Goal: Navigation & Orientation: Find specific page/section

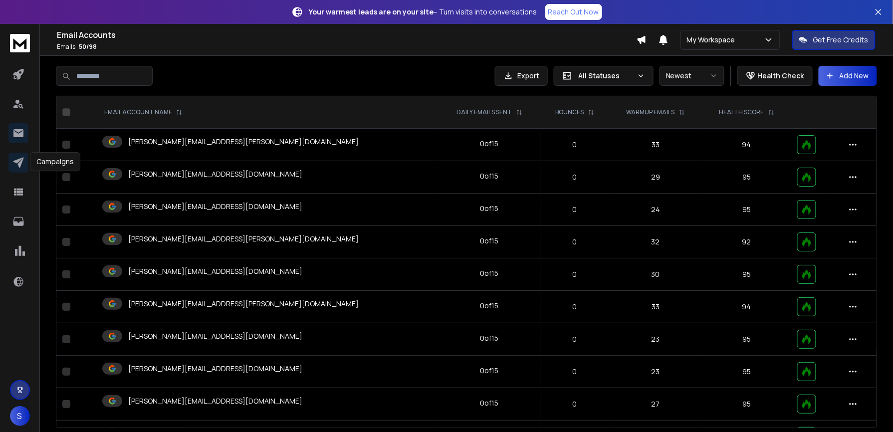
click at [19, 167] on icon at bounding box center [18, 162] width 10 height 10
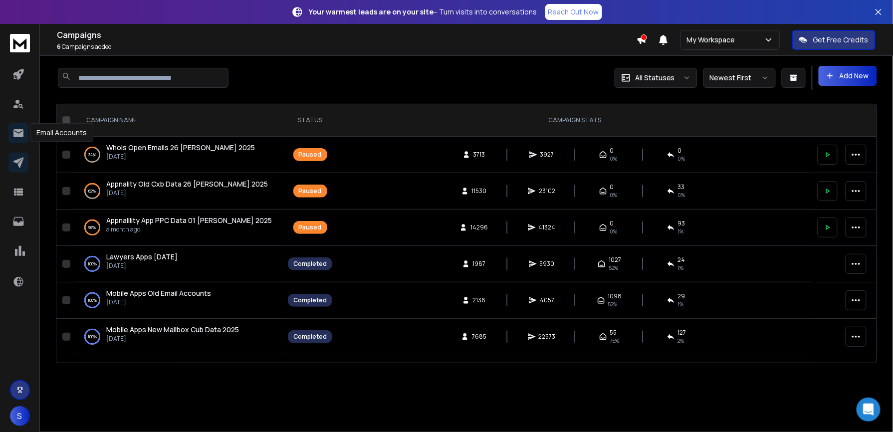
click at [20, 134] on icon at bounding box center [18, 133] width 10 height 8
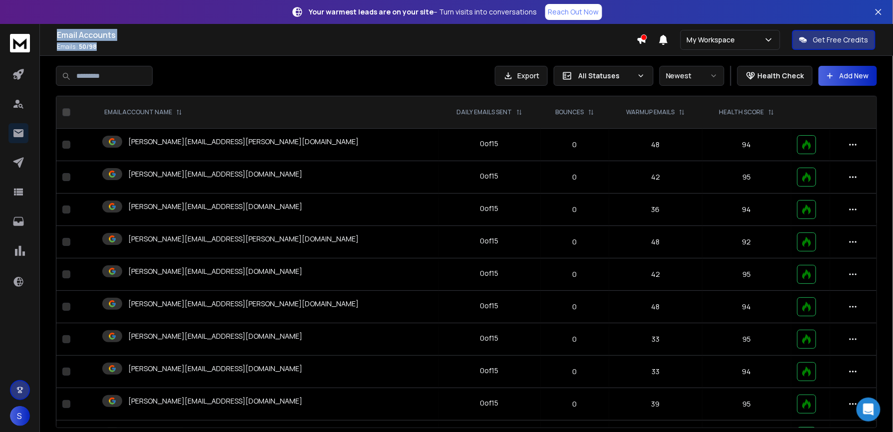
drag, startPoint x: 56, startPoint y: 32, endPoint x: 100, endPoint y: 45, distance: 46.1
click at [100, 45] on div "Email Accounts Emails : 50 / 98 My Workspace Get Free Credits" at bounding box center [446, 40] width 893 height 32
drag, startPoint x: 100, startPoint y: 45, endPoint x: 80, endPoint y: 44, distance: 20.0
click at [80, 44] on span "50 / 98" at bounding box center [88, 46] width 18 height 8
drag, startPoint x: 110, startPoint y: 44, endPoint x: 50, endPoint y: 34, distance: 60.3
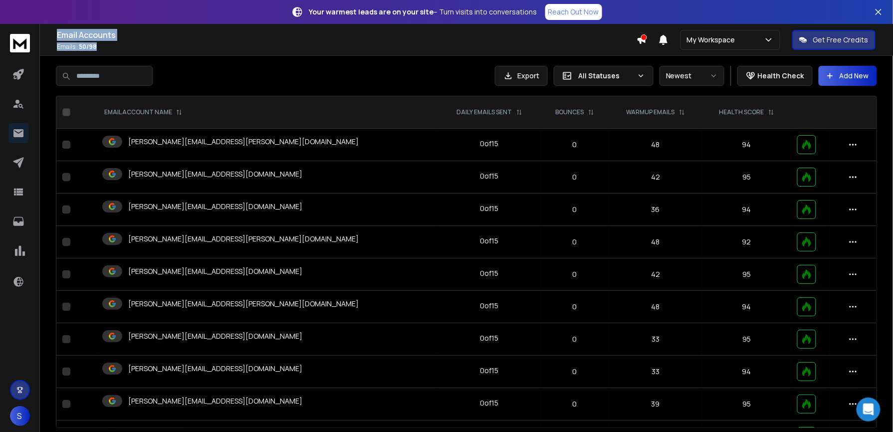
click at [50, 34] on div "Email Accounts Emails : 50 / 98 My Workspace Get Free Credits" at bounding box center [446, 40] width 893 height 32
drag, startPoint x: 50, startPoint y: 34, endPoint x: 180, endPoint y: 65, distance: 133.3
click at [229, 53] on div "Email Accounts Emails : 50 / 98 My Workspace Get Free Credits" at bounding box center [446, 40] width 893 height 32
click at [18, 162] on icon at bounding box center [18, 163] width 12 height 12
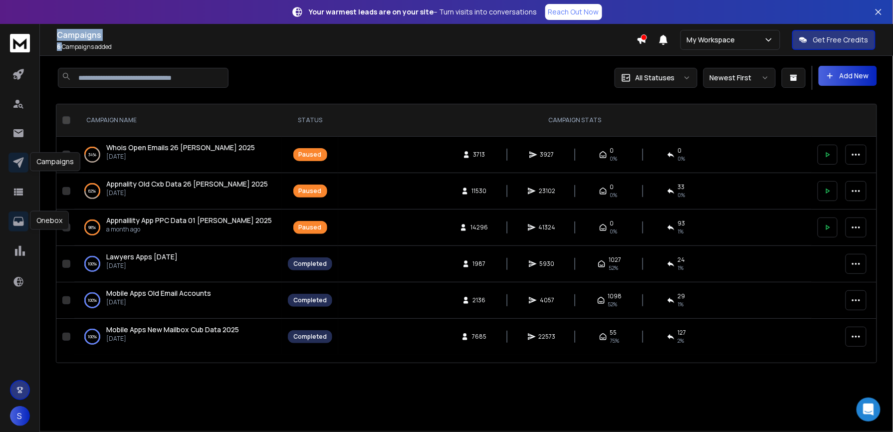
click at [17, 224] on icon at bounding box center [18, 221] width 10 height 9
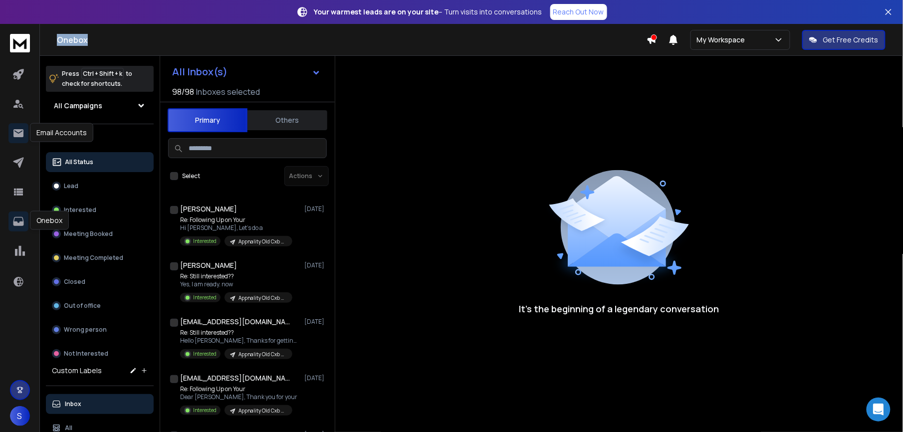
click at [18, 134] on icon at bounding box center [18, 133] width 10 height 8
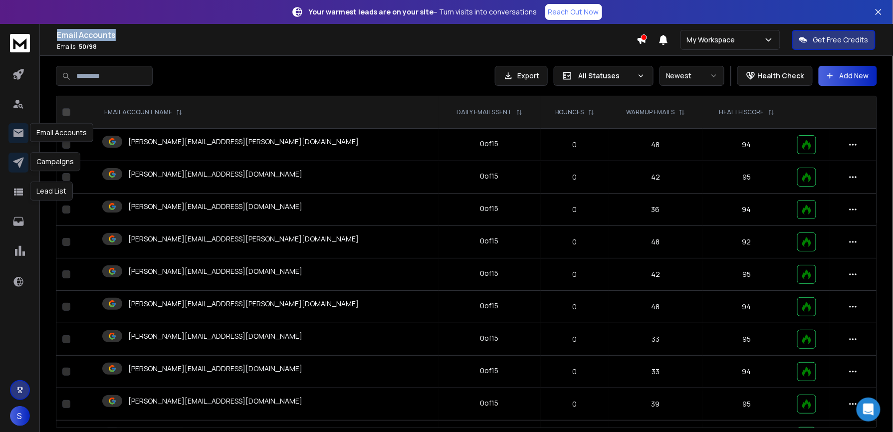
click at [21, 157] on icon at bounding box center [18, 163] width 12 height 12
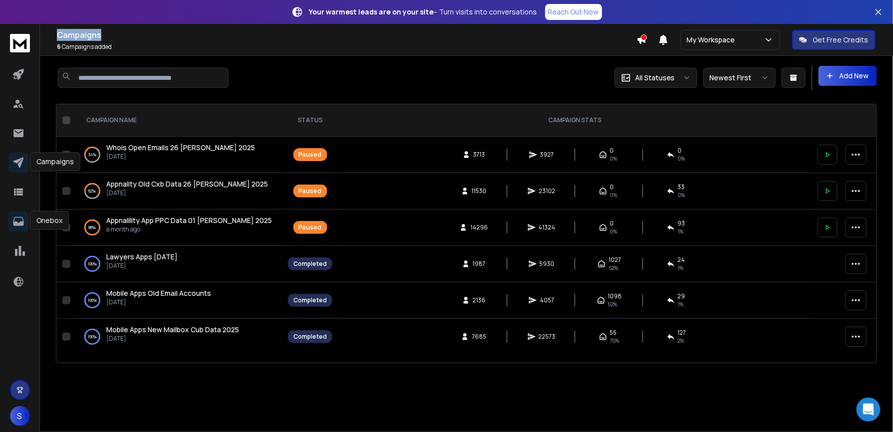
click at [14, 212] on link at bounding box center [18, 221] width 20 height 20
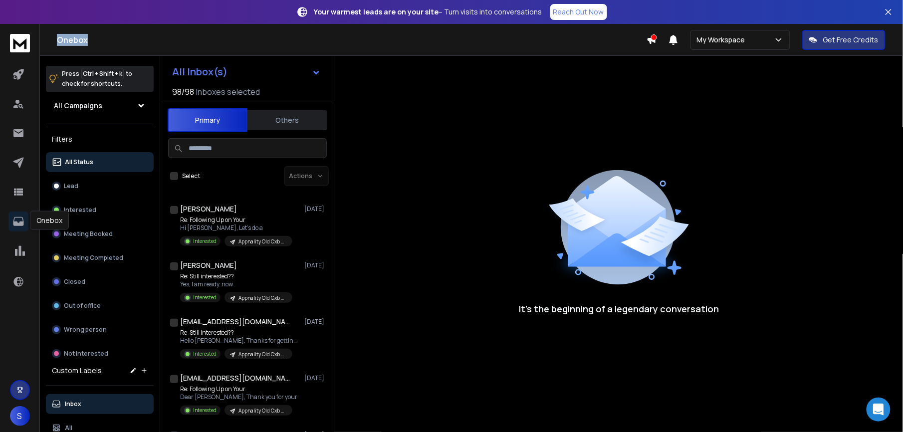
click at [300, 140] on input at bounding box center [247, 148] width 159 height 20
click at [293, 124] on button "Others" at bounding box center [287, 120] width 80 height 22
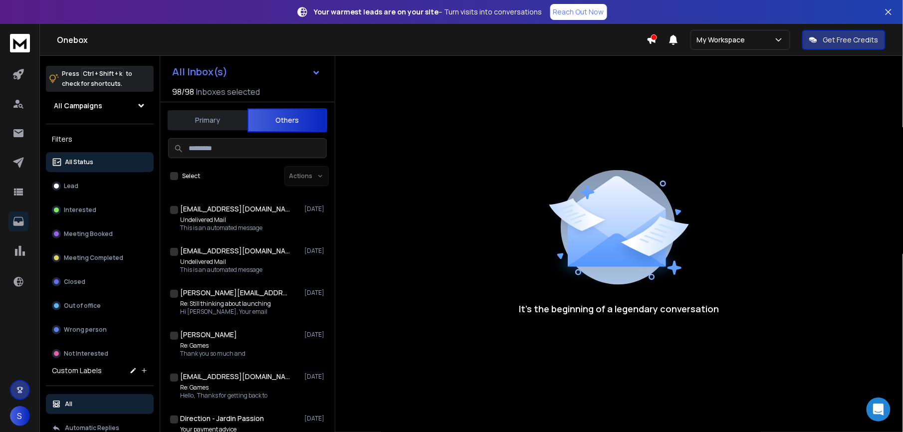
click at [205, 118] on button "Primary" at bounding box center [208, 120] width 80 height 22
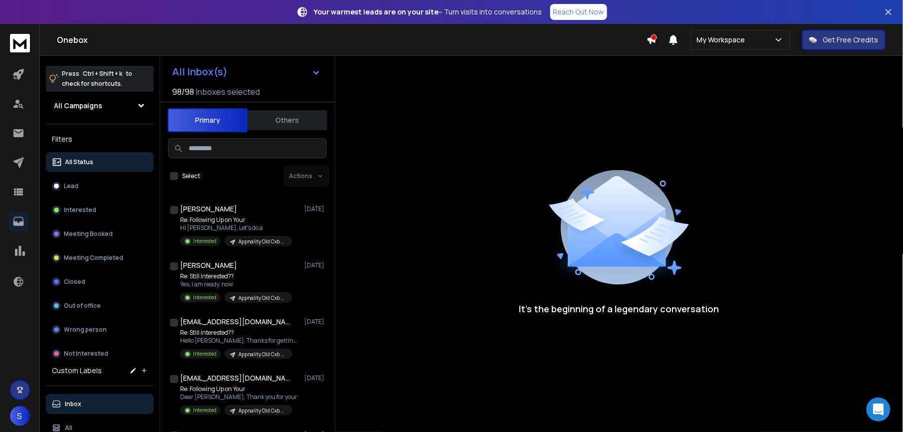
click at [283, 115] on button "Others" at bounding box center [287, 120] width 80 height 22
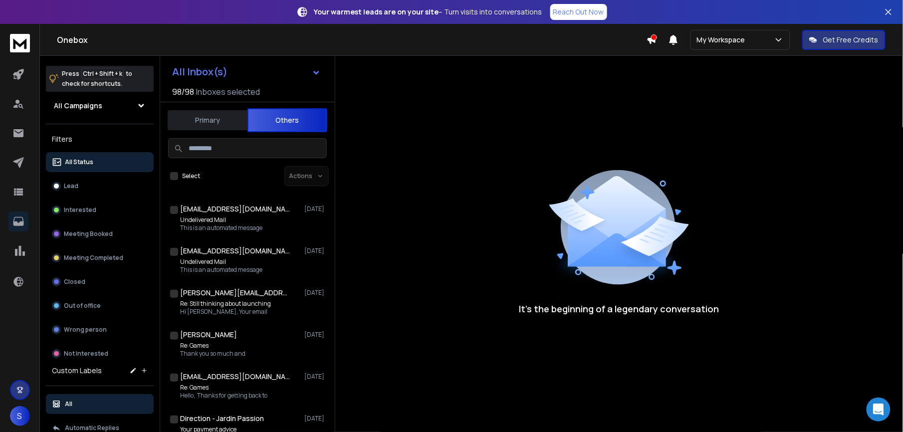
click at [213, 120] on button "Primary" at bounding box center [208, 120] width 80 height 22
